Goal: Task Accomplishment & Management: Use online tool/utility

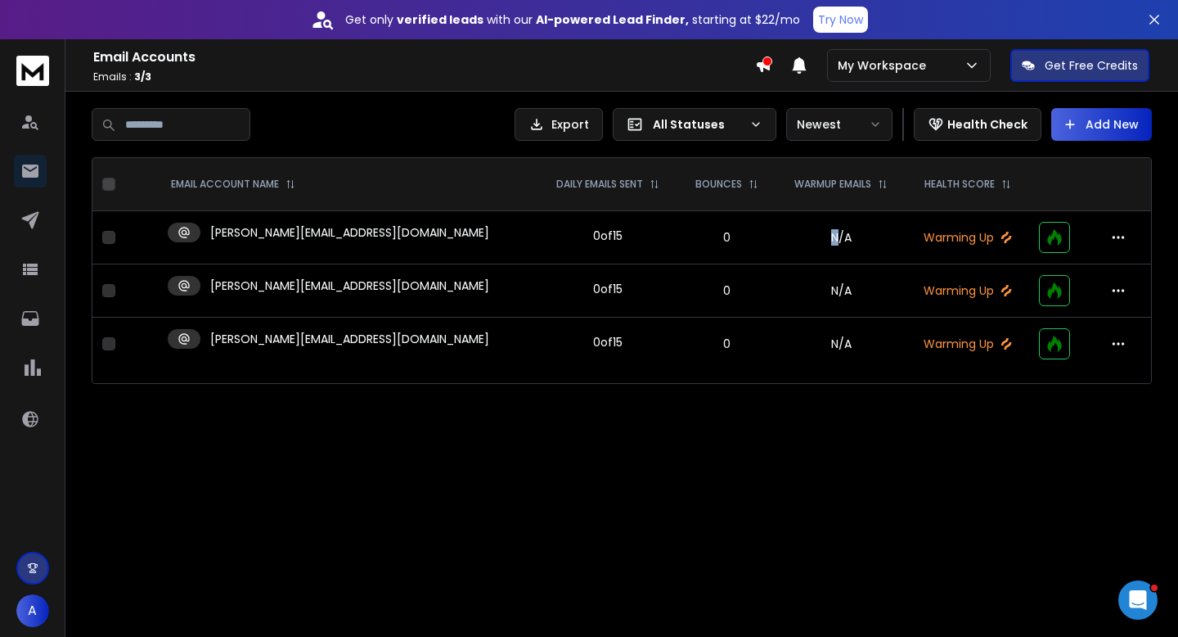
drag, startPoint x: 786, startPoint y: 235, endPoint x: 737, endPoint y: 232, distance: 50.0
click at [776, 232] on td "N/A" at bounding box center [841, 237] width 130 height 53
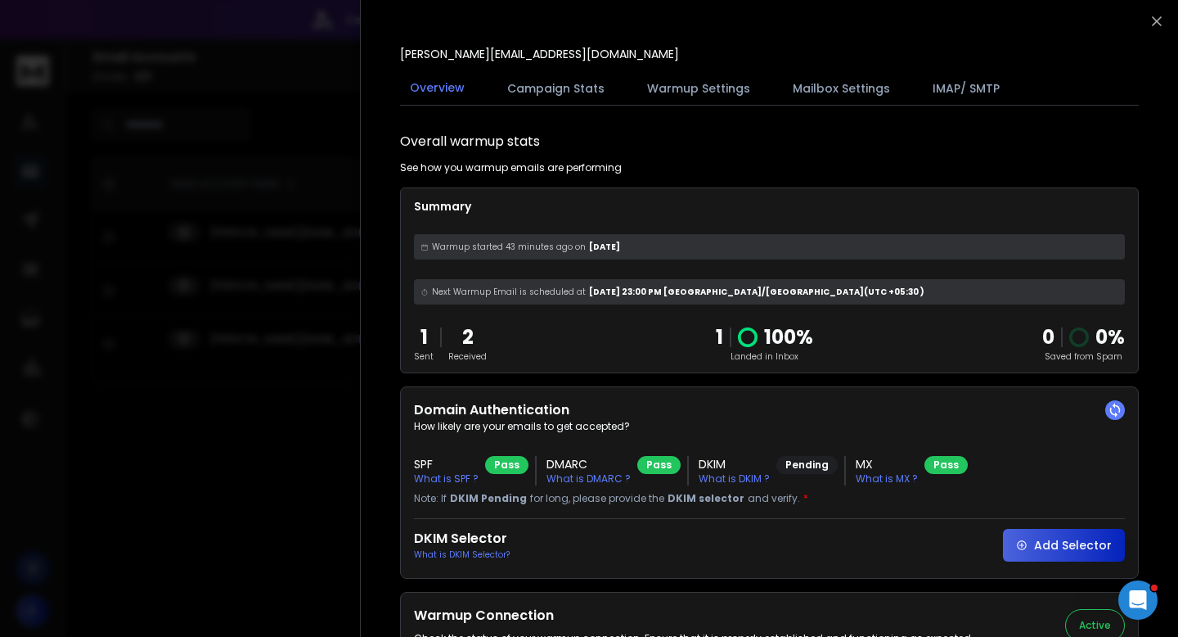
click at [1000, 457] on button "Add Selector" at bounding box center [1064, 545] width 122 height 33
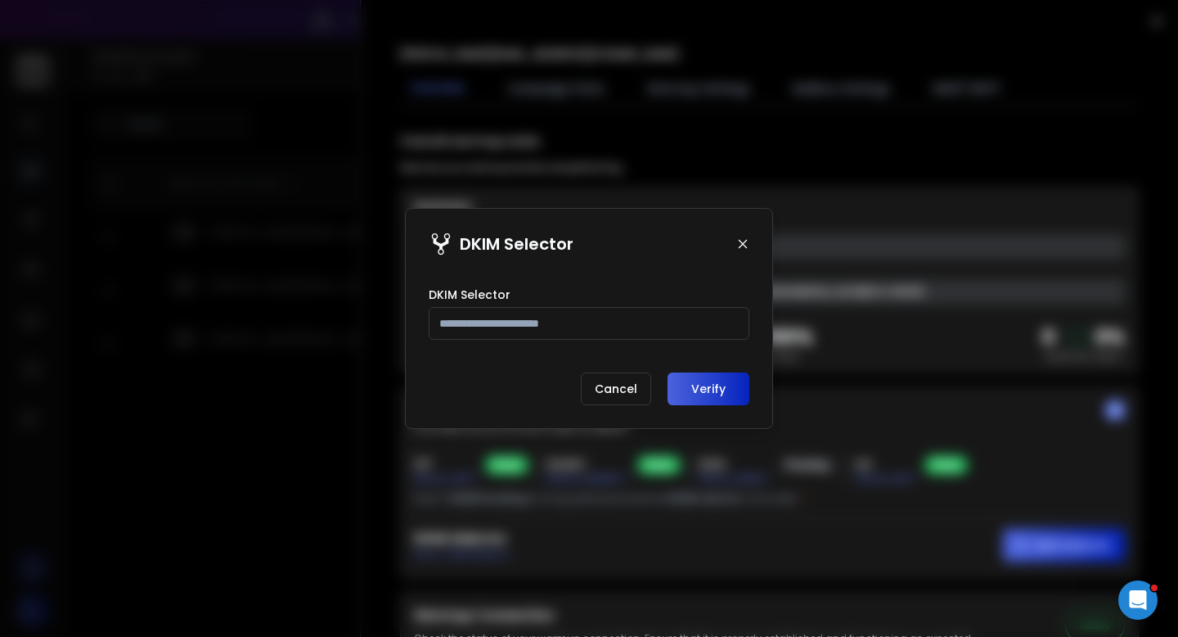
click at [652, 328] on input "text" at bounding box center [589, 323] width 321 height 33
type input "****"
click at [711, 399] on button "Verify" at bounding box center [709, 388] width 82 height 33
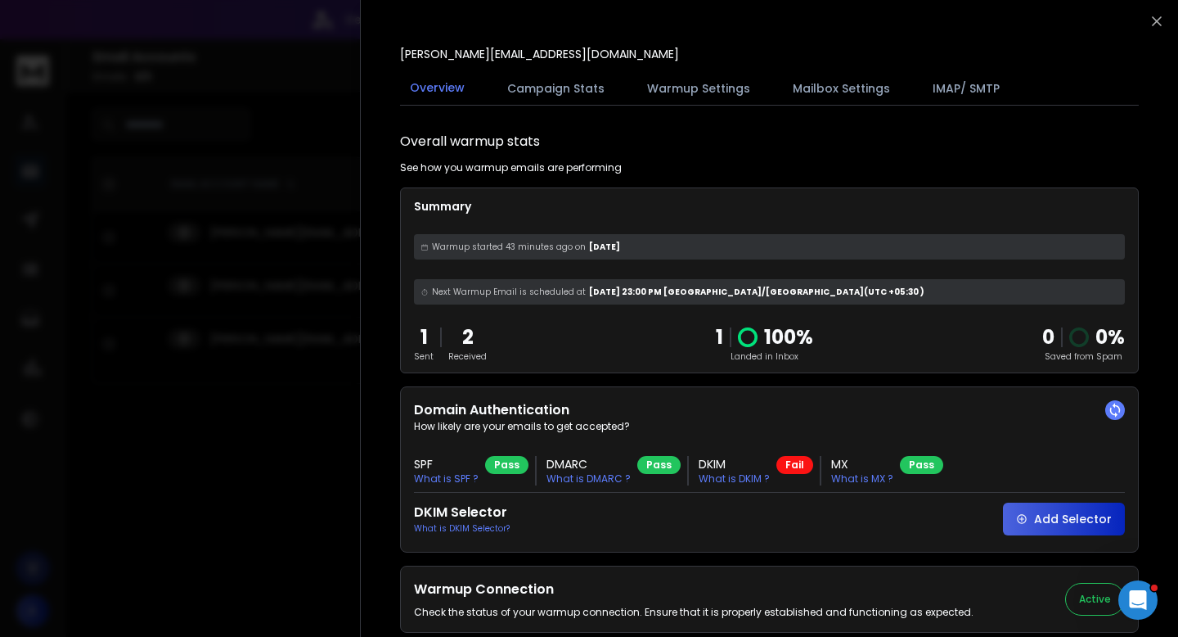
click at [1000, 457] on button "Add Selector" at bounding box center [1064, 518] width 122 height 33
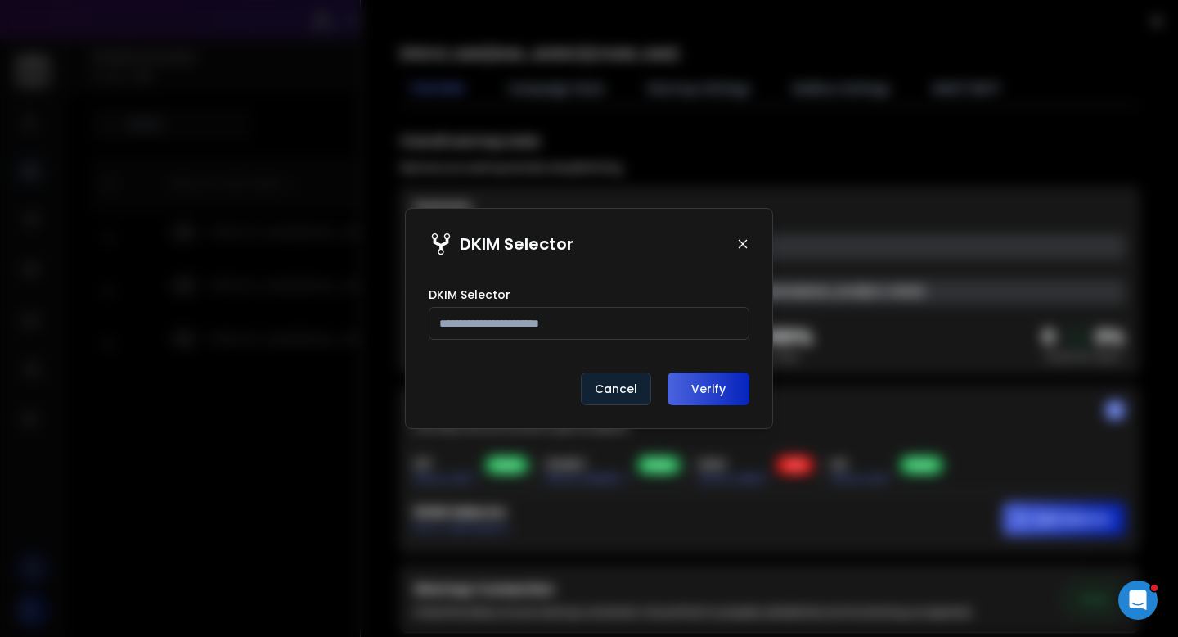
click at [625, 384] on p "Cancel" at bounding box center [616, 388] width 70 height 33
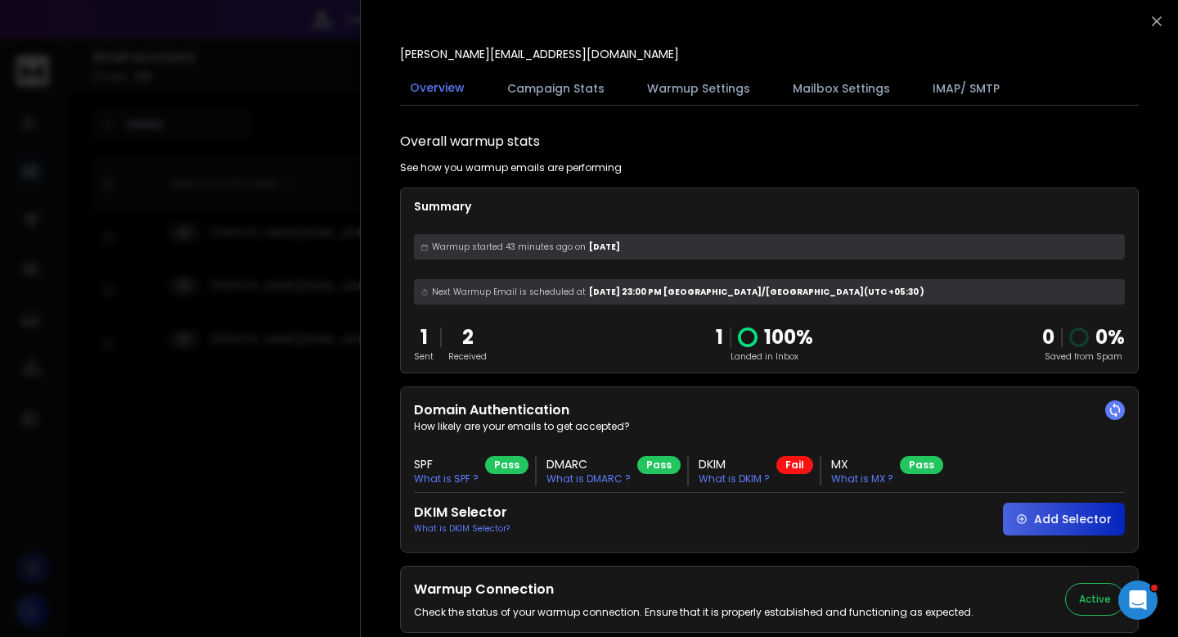
click at [1000, 407] on icon at bounding box center [1115, 410] width 16 height 16
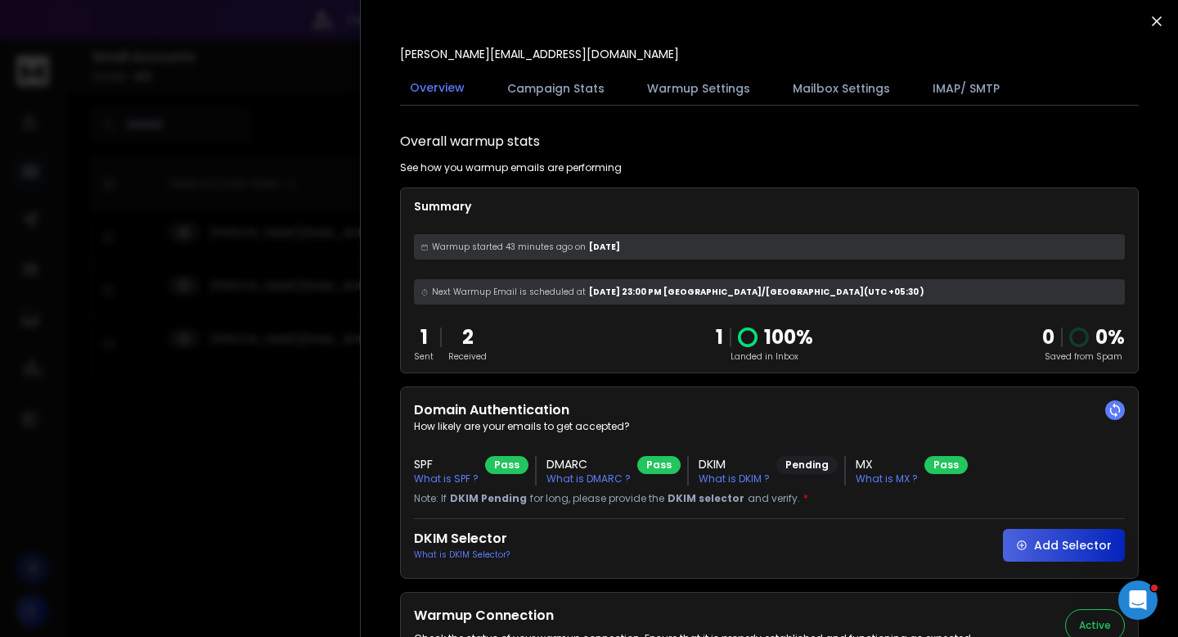
click at [1000, 20] on icon "button" at bounding box center [1157, 21] width 16 height 16
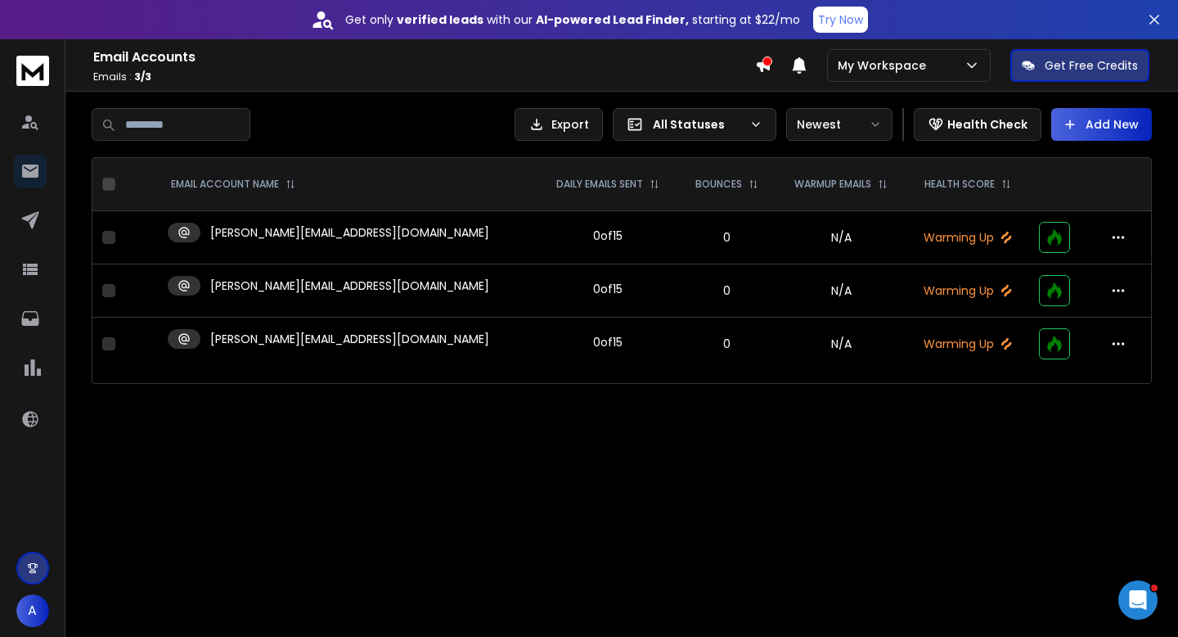
click at [278, 288] on p "[PERSON_NAME][EMAIL_ADDRESS][DOMAIN_NAME]" at bounding box center [349, 285] width 279 height 16
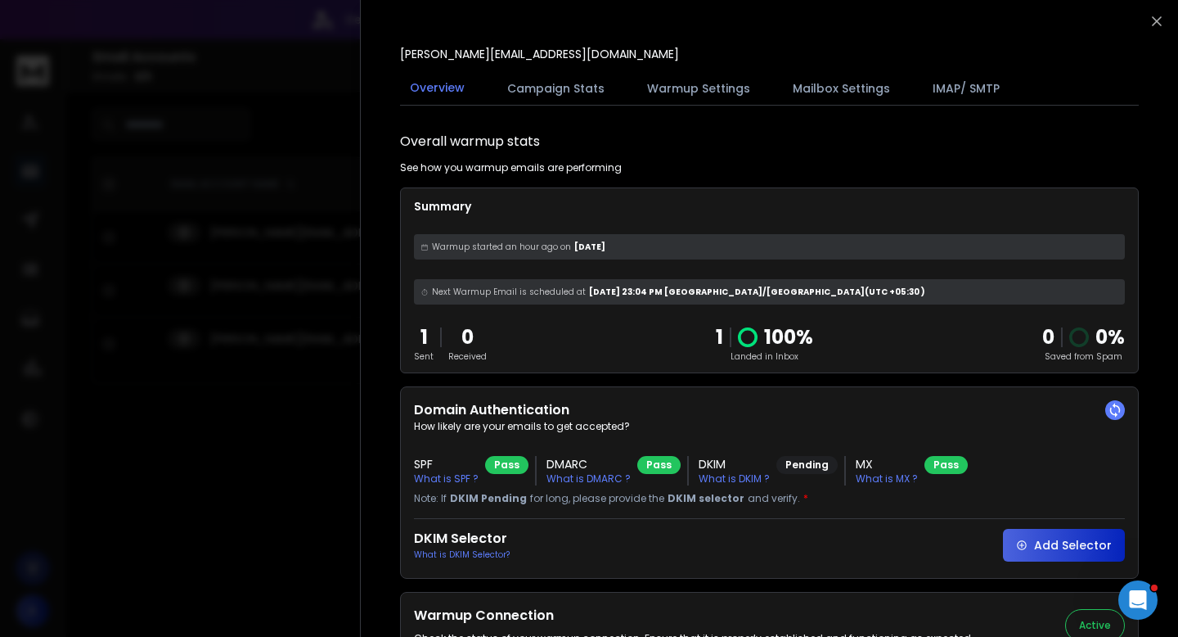
click at [271, 305] on div at bounding box center [589, 318] width 1178 height 637
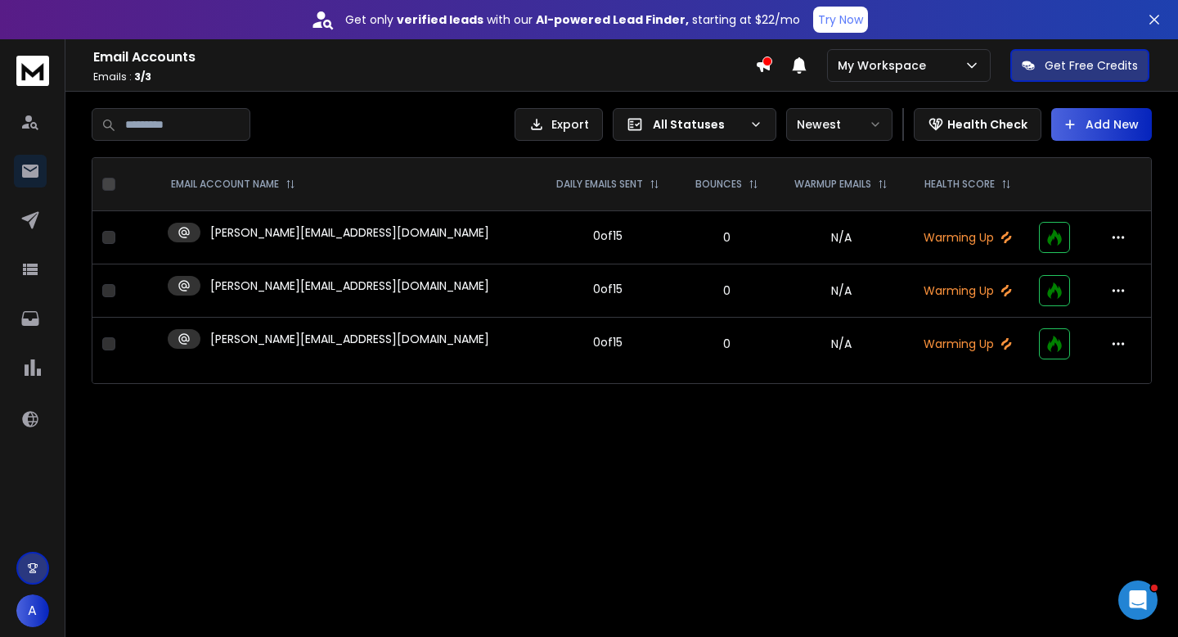
click at [303, 338] on p "[PERSON_NAME][EMAIL_ADDRESS][DOMAIN_NAME]" at bounding box center [349, 339] width 279 height 16
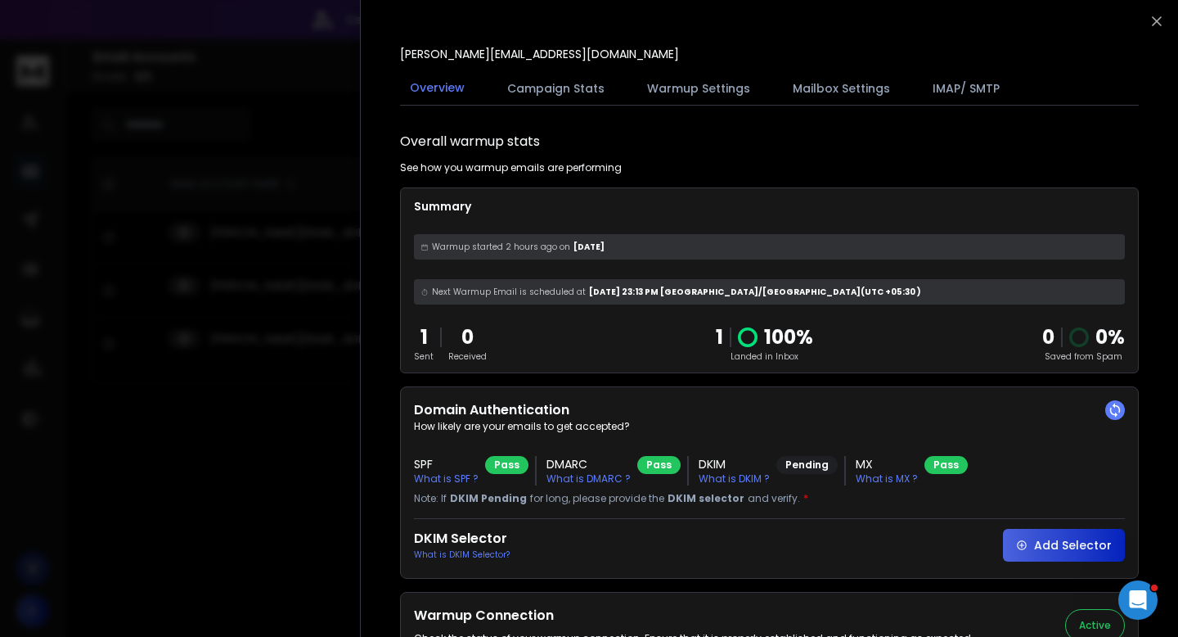
click at [300, 337] on div at bounding box center [589, 318] width 1178 height 637
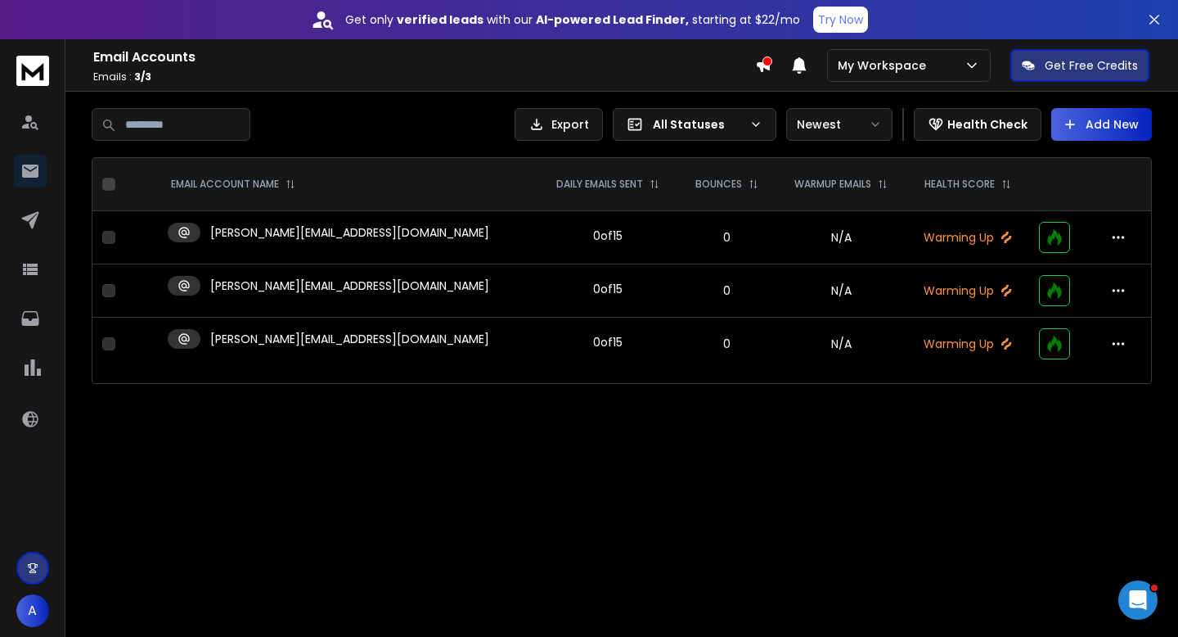
click at [295, 231] on p "[PERSON_NAME][EMAIL_ADDRESS][DOMAIN_NAME]" at bounding box center [349, 232] width 279 height 16
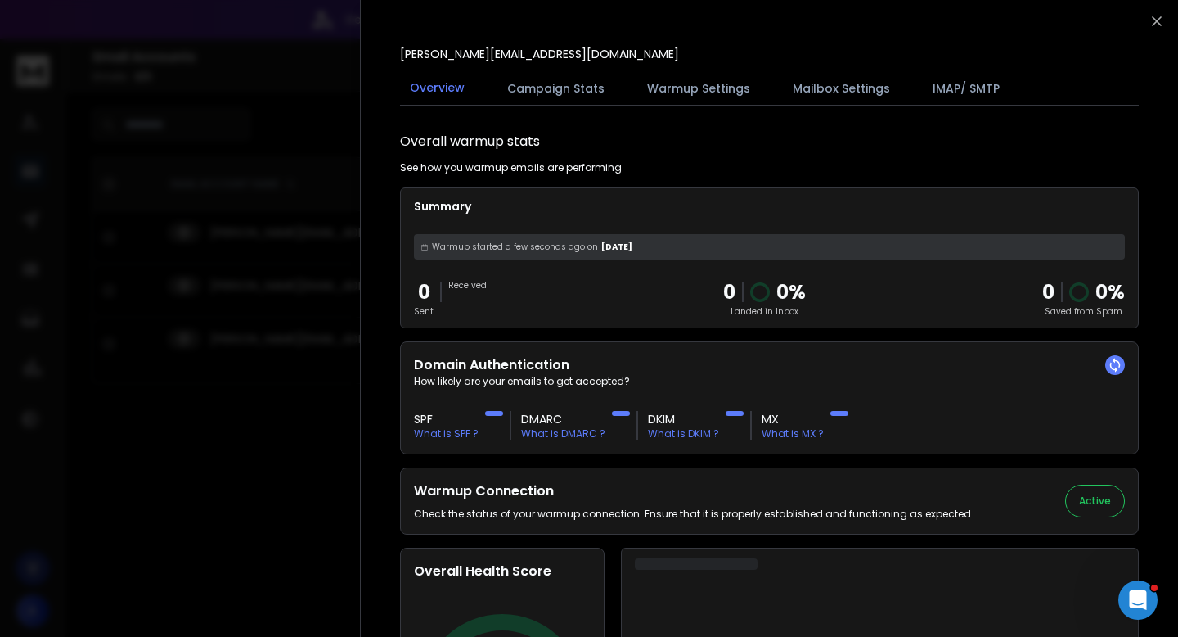
click at [290, 232] on div at bounding box center [589, 318] width 1178 height 637
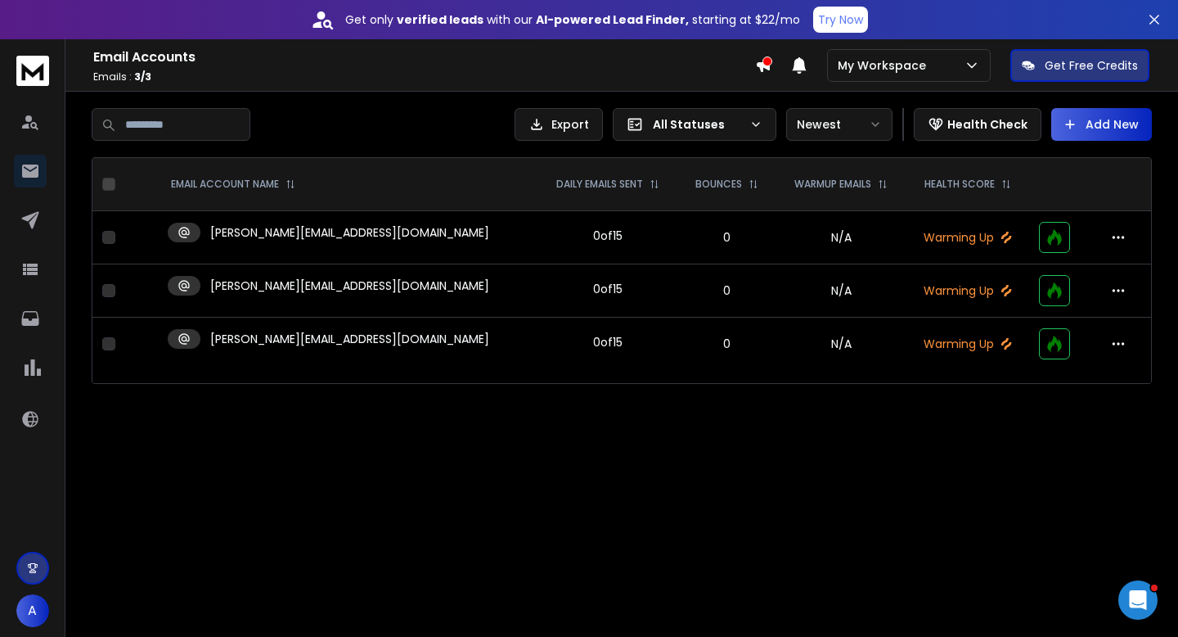
click at [292, 339] on p "[PERSON_NAME][EMAIL_ADDRESS][DOMAIN_NAME]" at bounding box center [349, 339] width 279 height 16
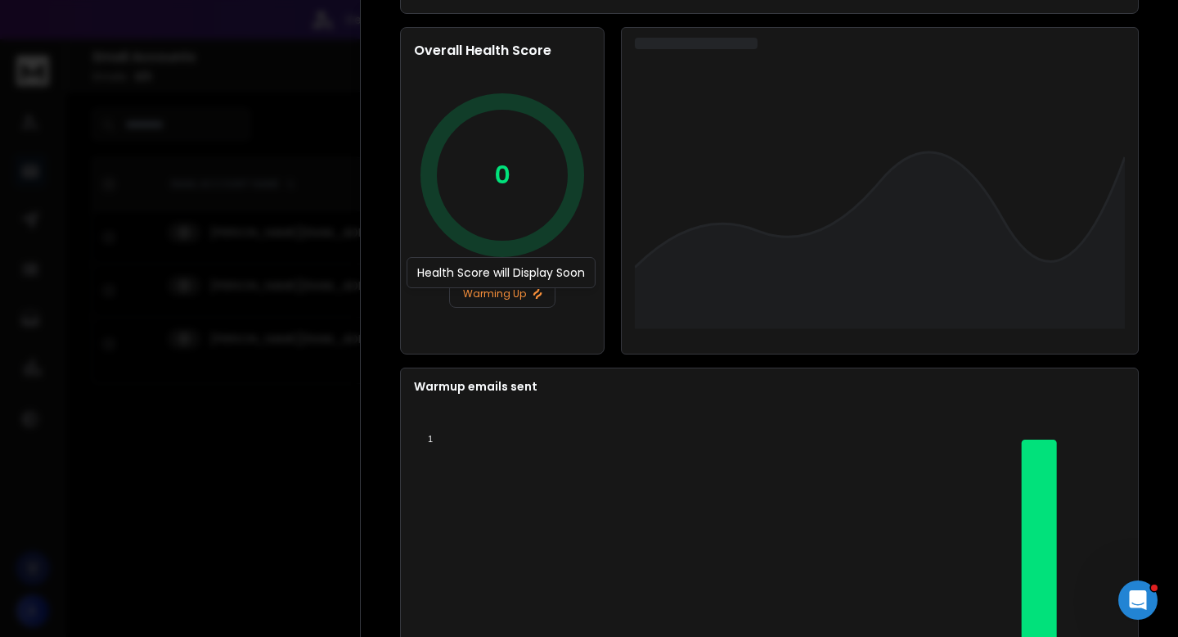
scroll to position [332, 0]
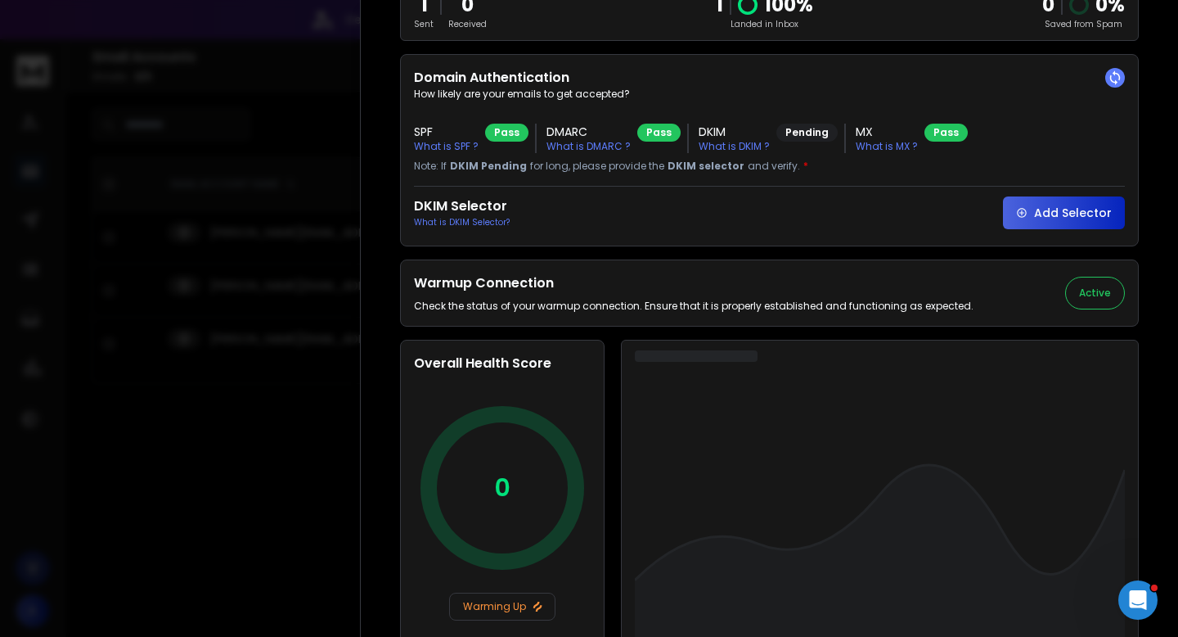
click at [1000, 294] on button "Active" at bounding box center [1095, 293] width 60 height 33
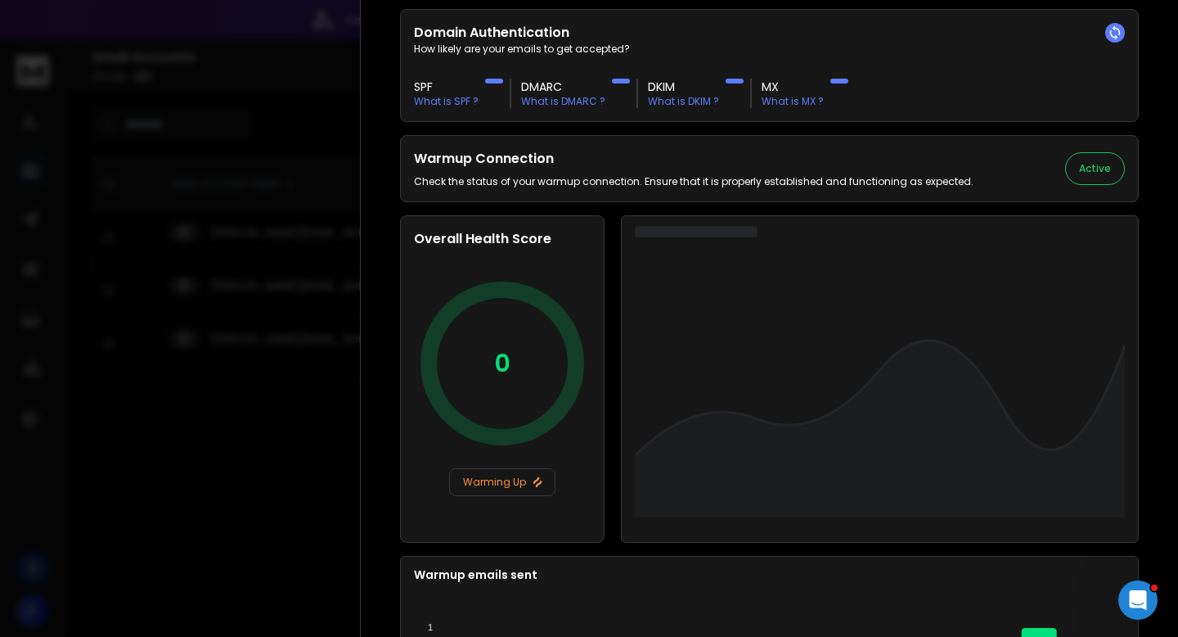
click at [259, 323] on div at bounding box center [589, 318] width 1178 height 637
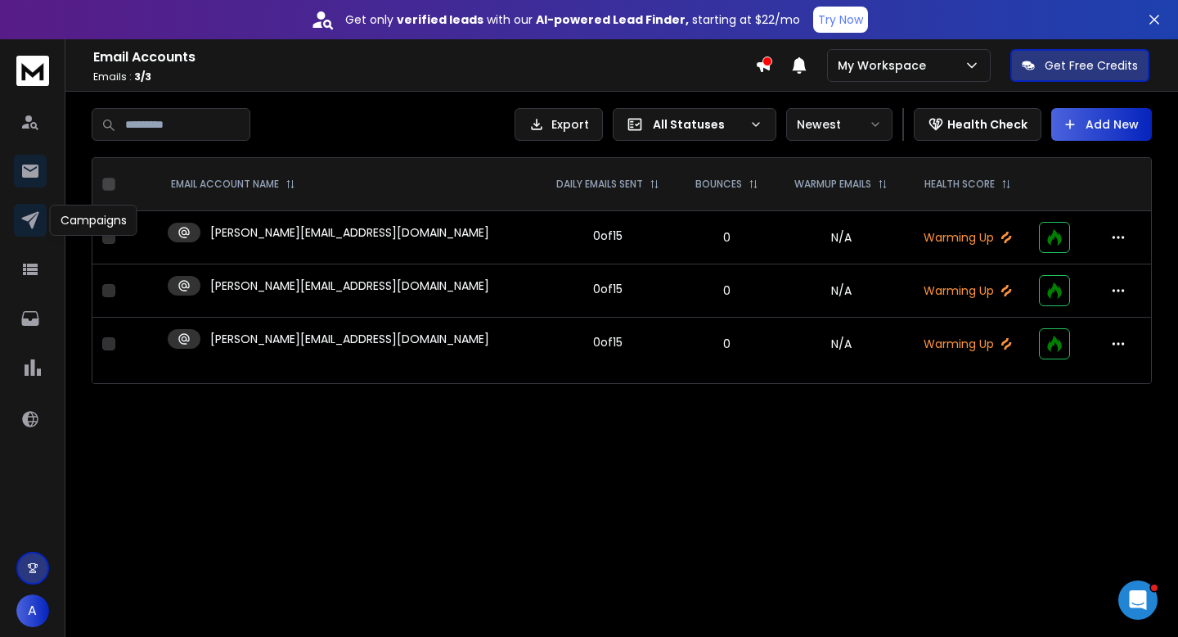
click at [34, 214] on icon at bounding box center [29, 219] width 17 height 17
